Goal: Task Accomplishment & Management: Use online tool/utility

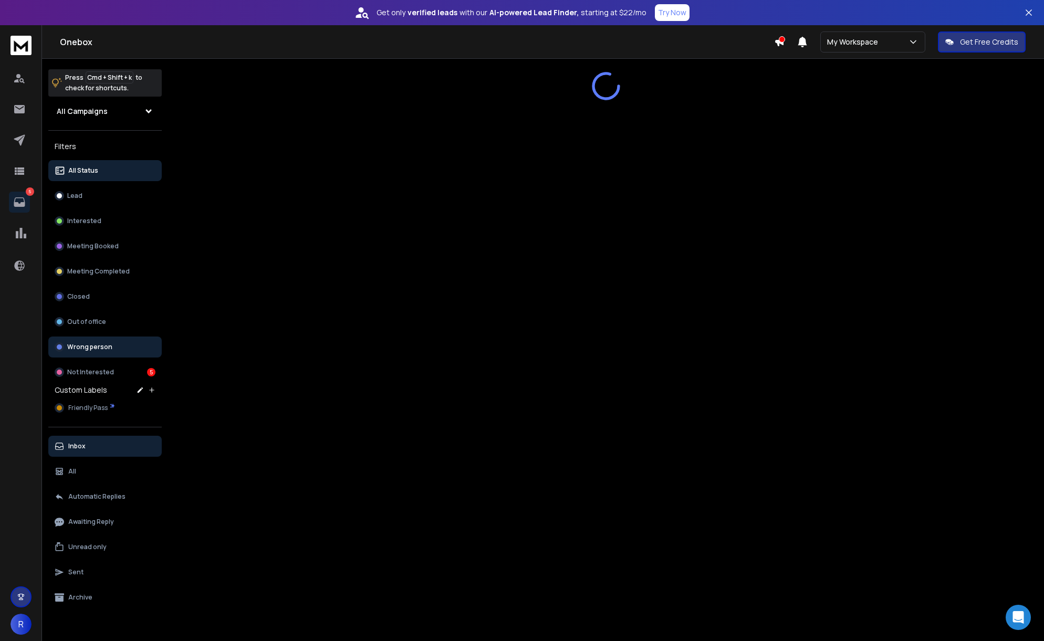
click at [124, 357] on button "Wrong person" at bounding box center [104, 347] width 113 height 21
click at [118, 366] on button "Not Interested 5" at bounding box center [104, 372] width 113 height 21
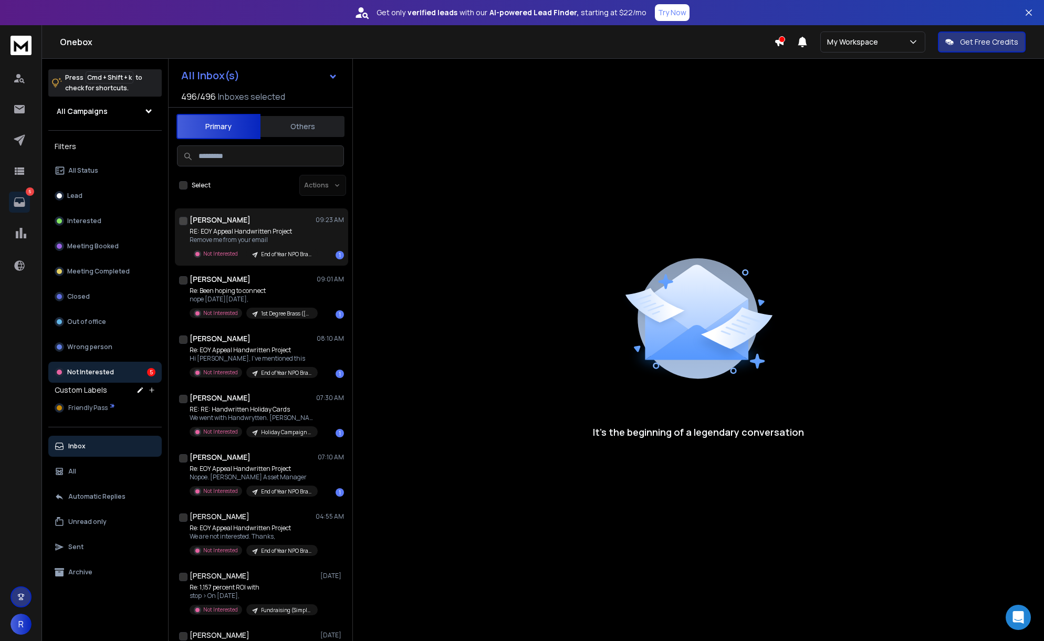
click at [233, 229] on p "RE: EOY Appeal Handwritten Project" at bounding box center [253, 231] width 126 height 8
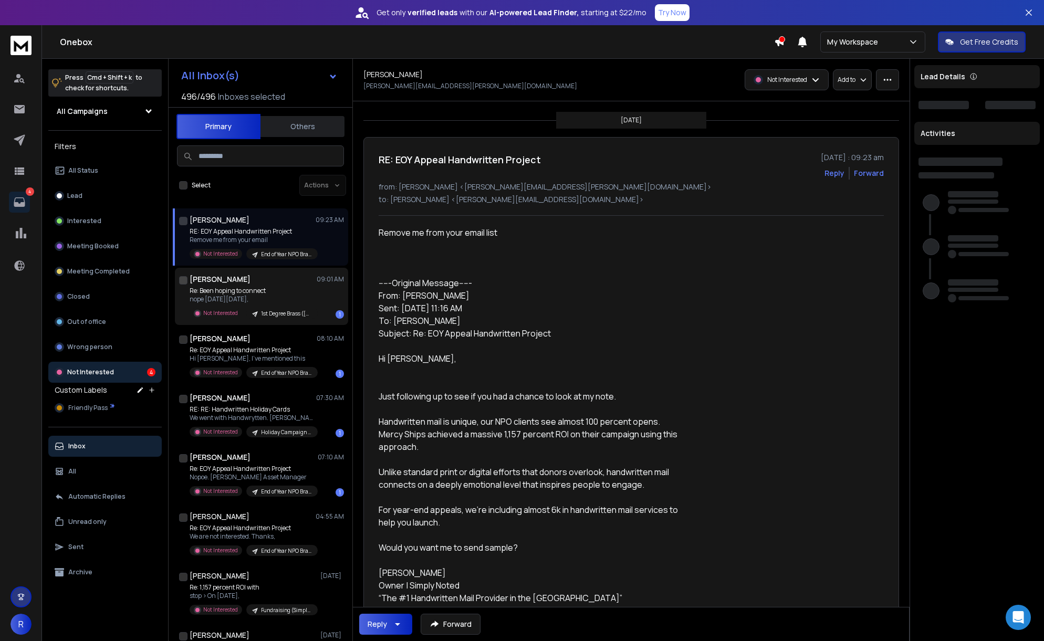
click at [260, 293] on p "Re: Been hoping to connect" at bounding box center [253, 291] width 126 height 8
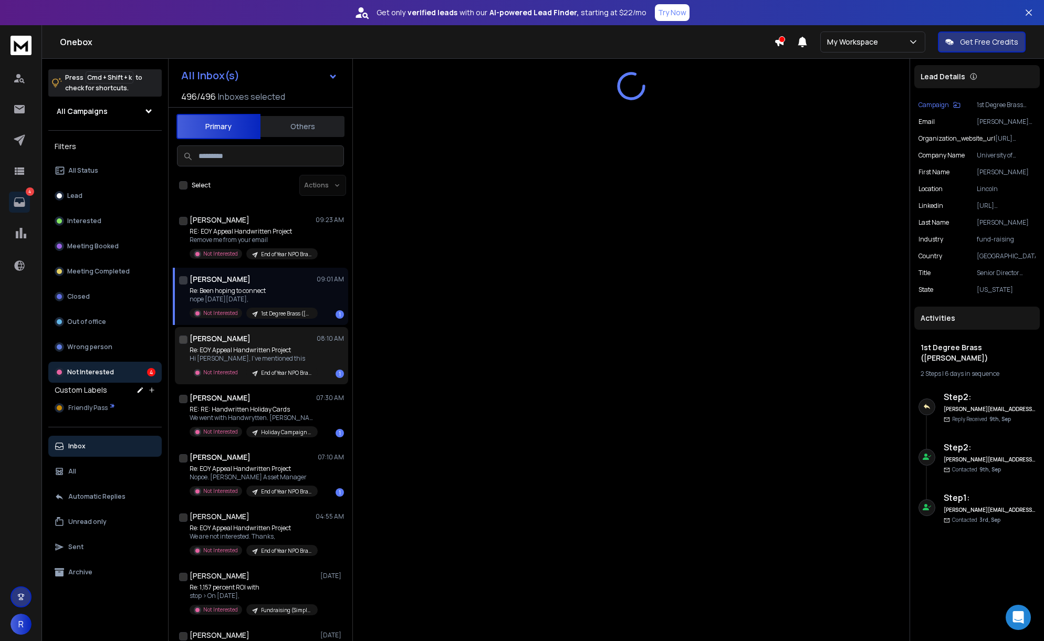
click at [265, 342] on div "Claire Hoey 08:10 AM" at bounding box center [267, 338] width 154 height 11
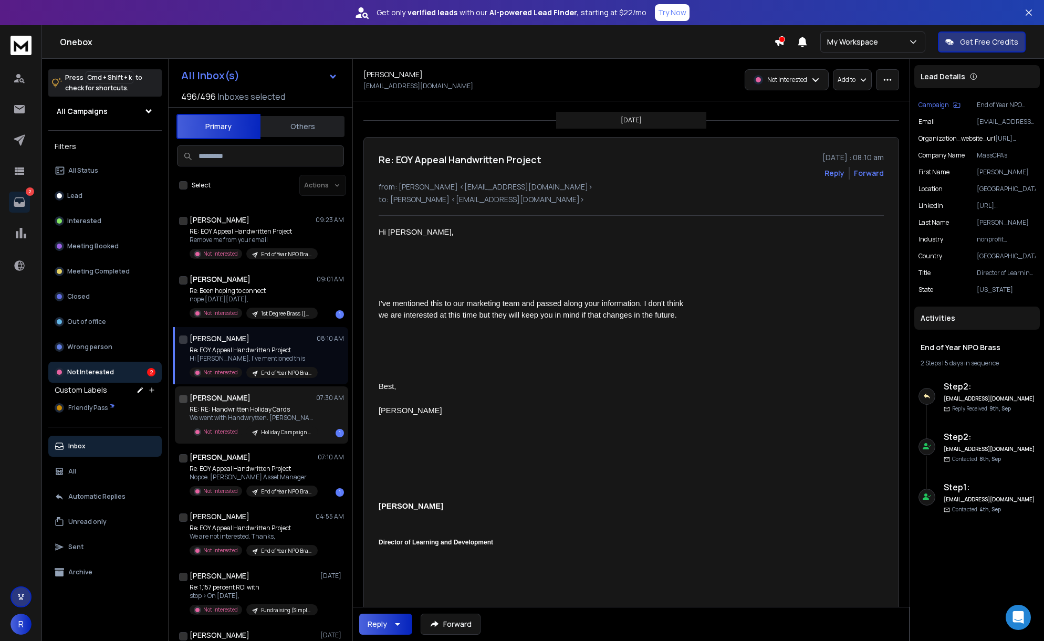
click at [237, 408] on p "RE: RE: Handwritten Holiday Cards" at bounding box center [253, 409] width 126 height 8
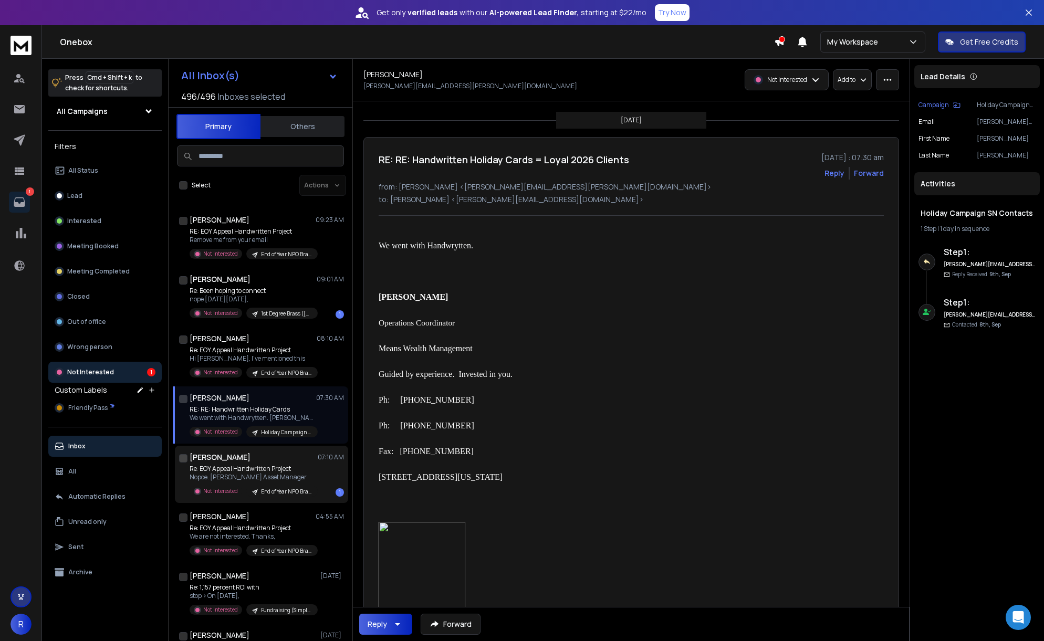
click at [244, 465] on p "Re: EOY Appeal Handwritten Project" at bounding box center [253, 469] width 126 height 8
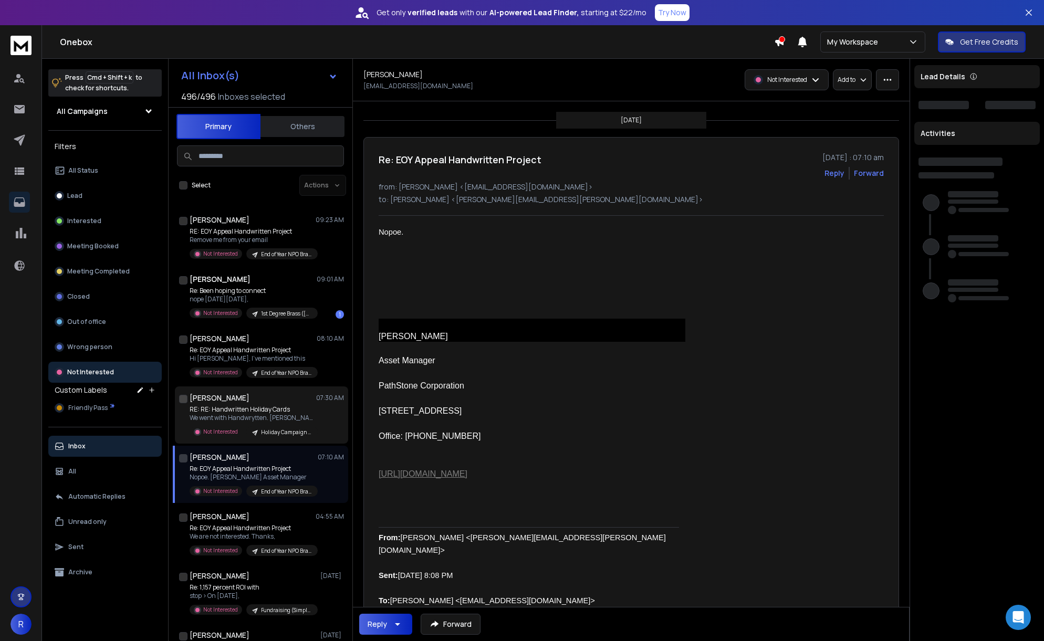
click at [243, 406] on p "RE: RE: Handwritten Holiday Cards" at bounding box center [253, 409] width 126 height 8
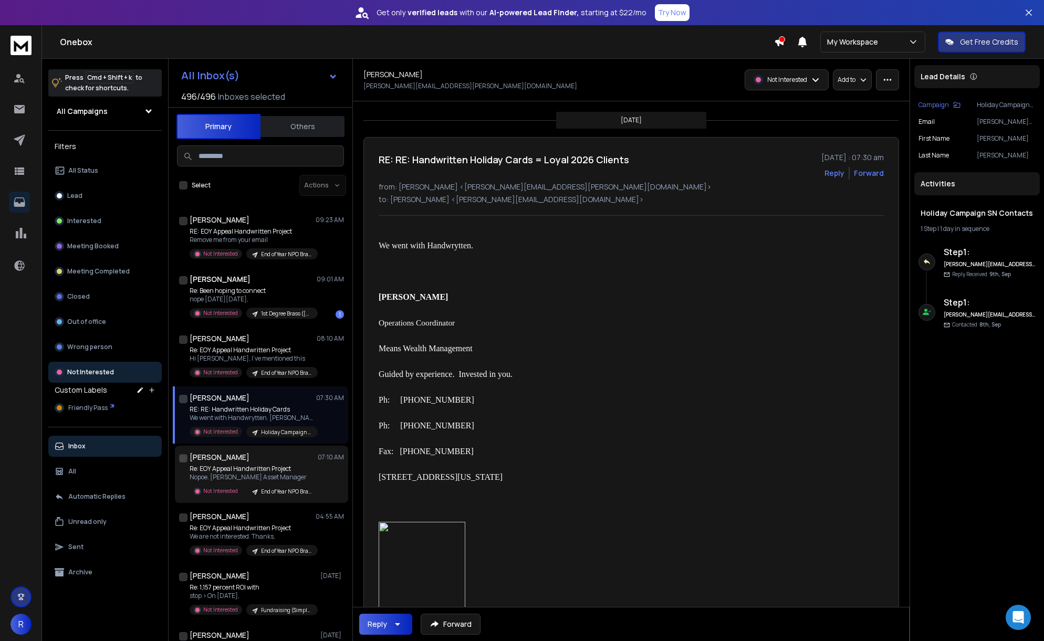
click at [207, 466] on p "Re: EOY Appeal Handwritten Project" at bounding box center [253, 469] width 126 height 8
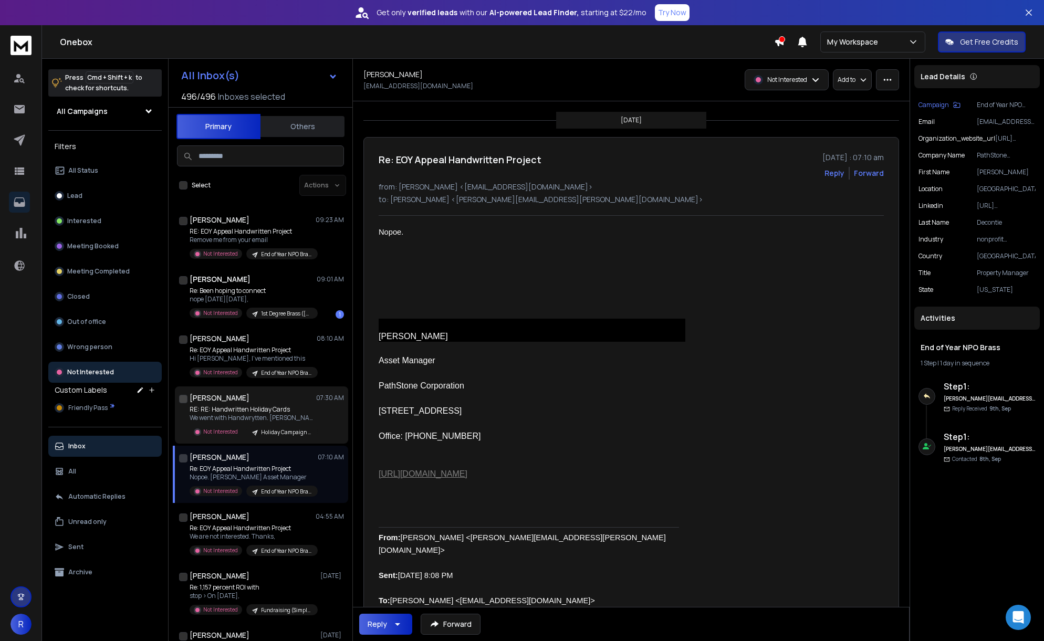
click at [247, 401] on div "Gwen Rollins 07:30 AM" at bounding box center [267, 398] width 154 height 11
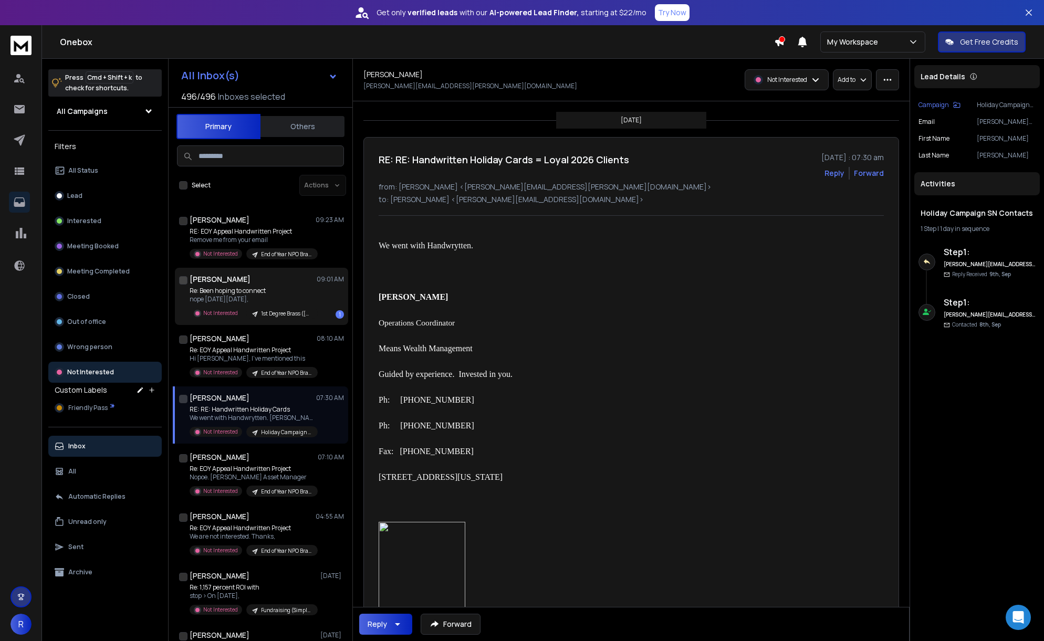
click at [250, 284] on div "Jessica Cheney 09:01 AM" at bounding box center [267, 279] width 154 height 11
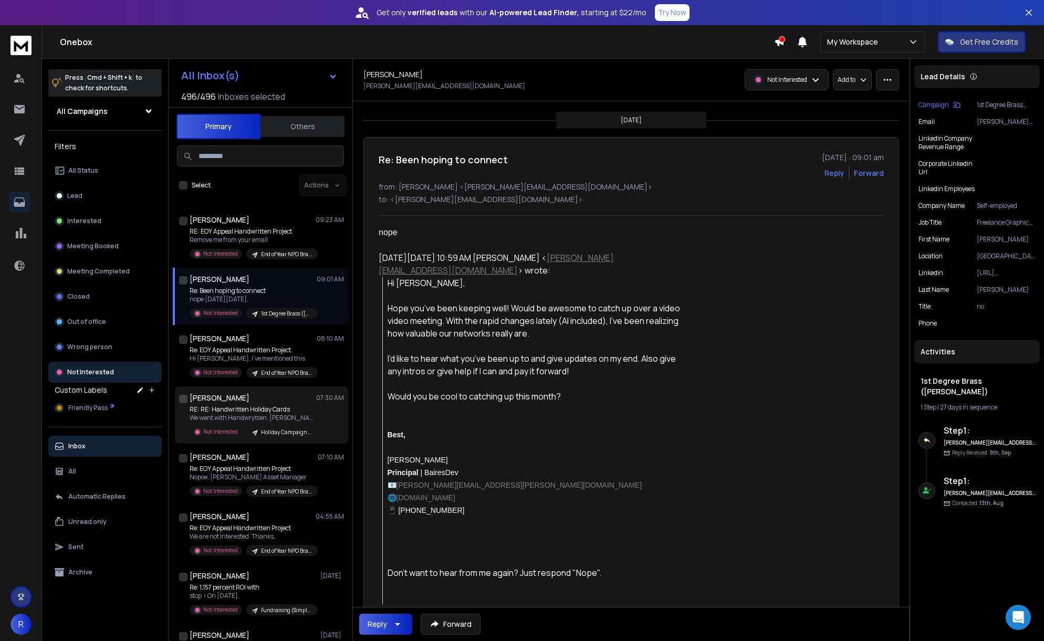
click at [243, 403] on div "Gwen Rollins 07:30 AM RE: RE: Handwritten Holiday Cards We went with Handwrytte…" at bounding box center [267, 415] width 154 height 45
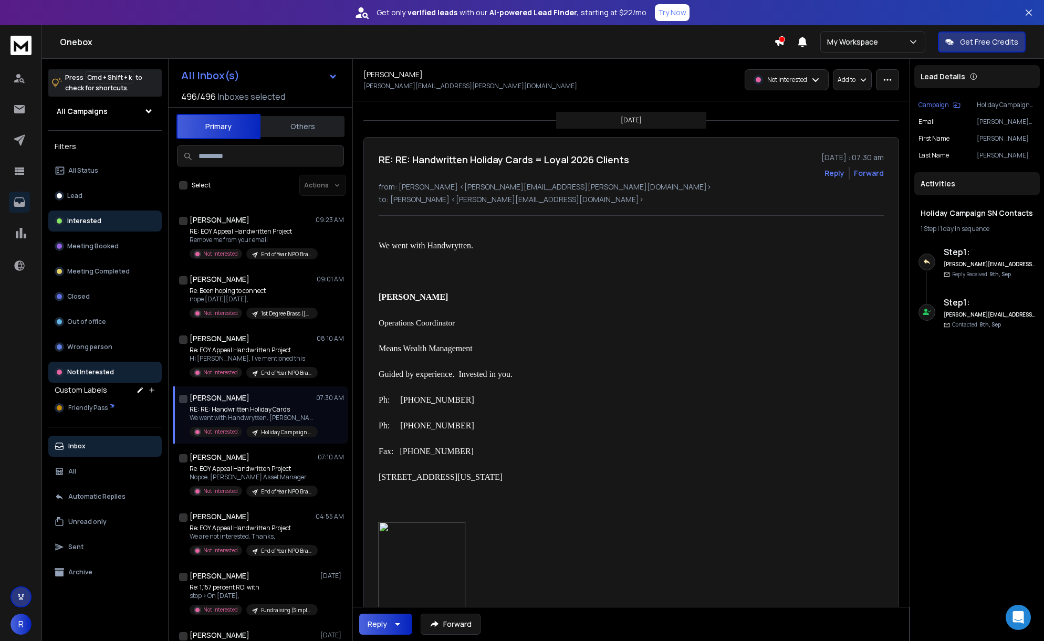
click at [83, 211] on button "Interested" at bounding box center [104, 221] width 113 height 21
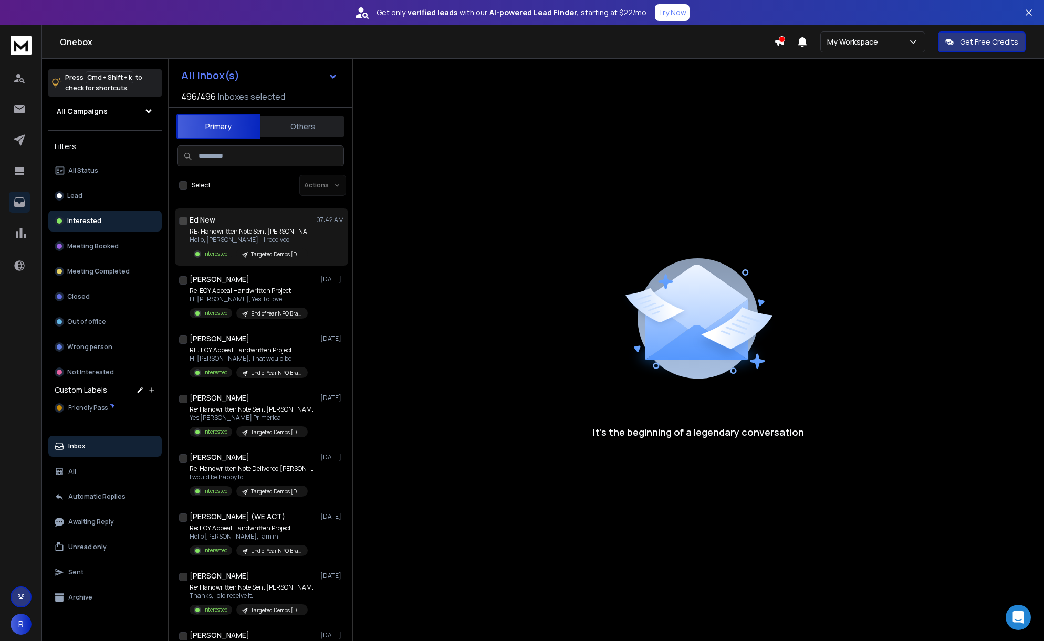
click at [266, 226] on div "Ed New 07:42 AM RE: Handwritten Note Sent Edward Hello, Rick – I received Inter…" at bounding box center [267, 237] width 154 height 45
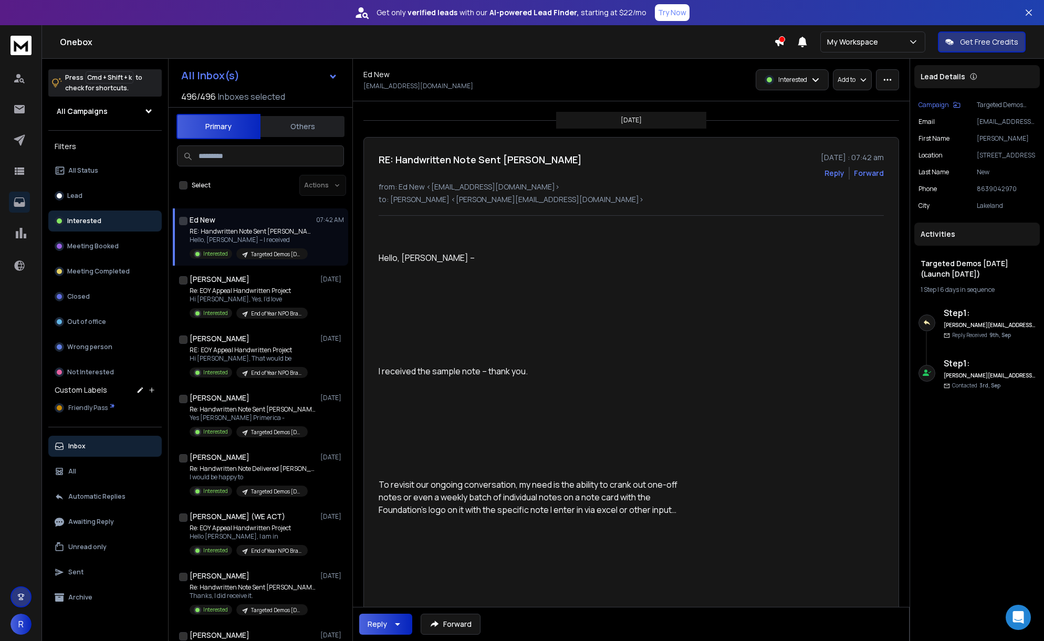
scroll to position [882, 0]
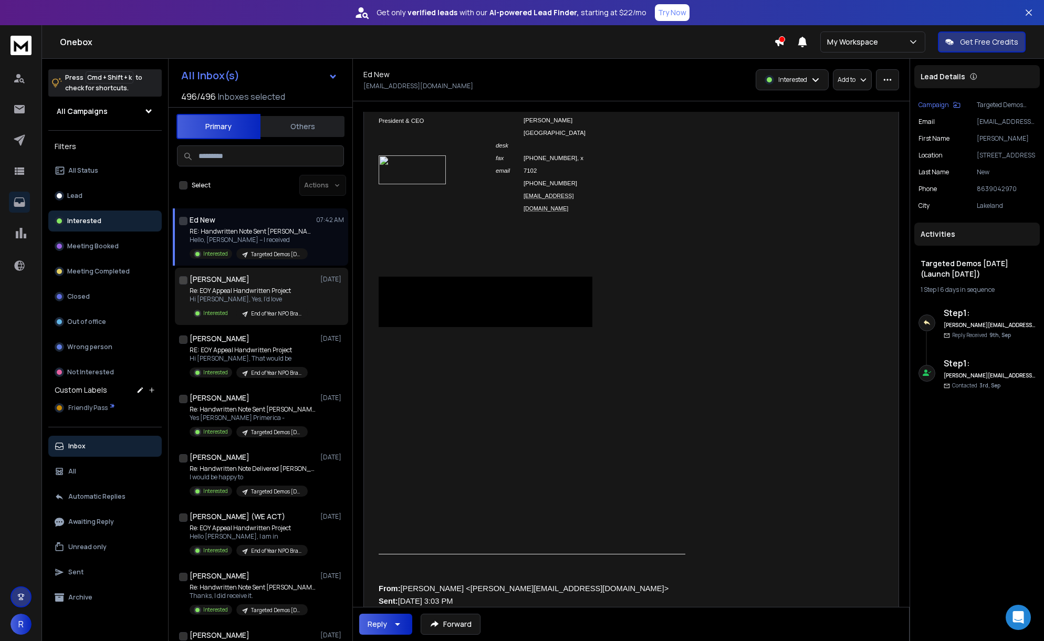
click at [226, 291] on p "Re: EOY Appeal Handwritten Project" at bounding box center [249, 291] width 118 height 8
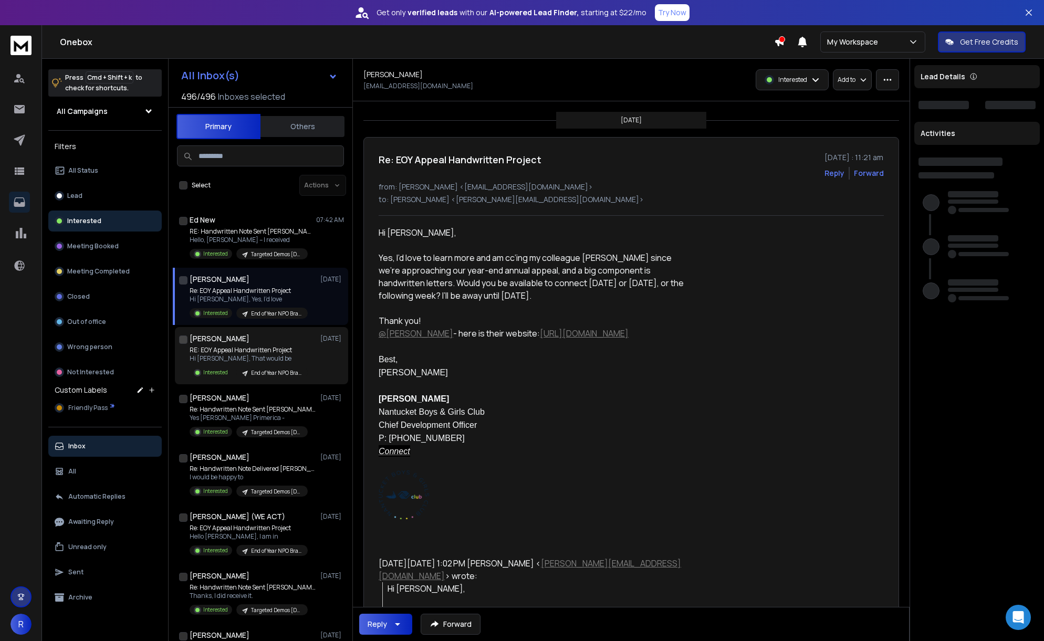
click at [246, 351] on p "RE: EOY Appeal Handwritten Project" at bounding box center [249, 350] width 118 height 8
